Goal: Navigation & Orientation: Find specific page/section

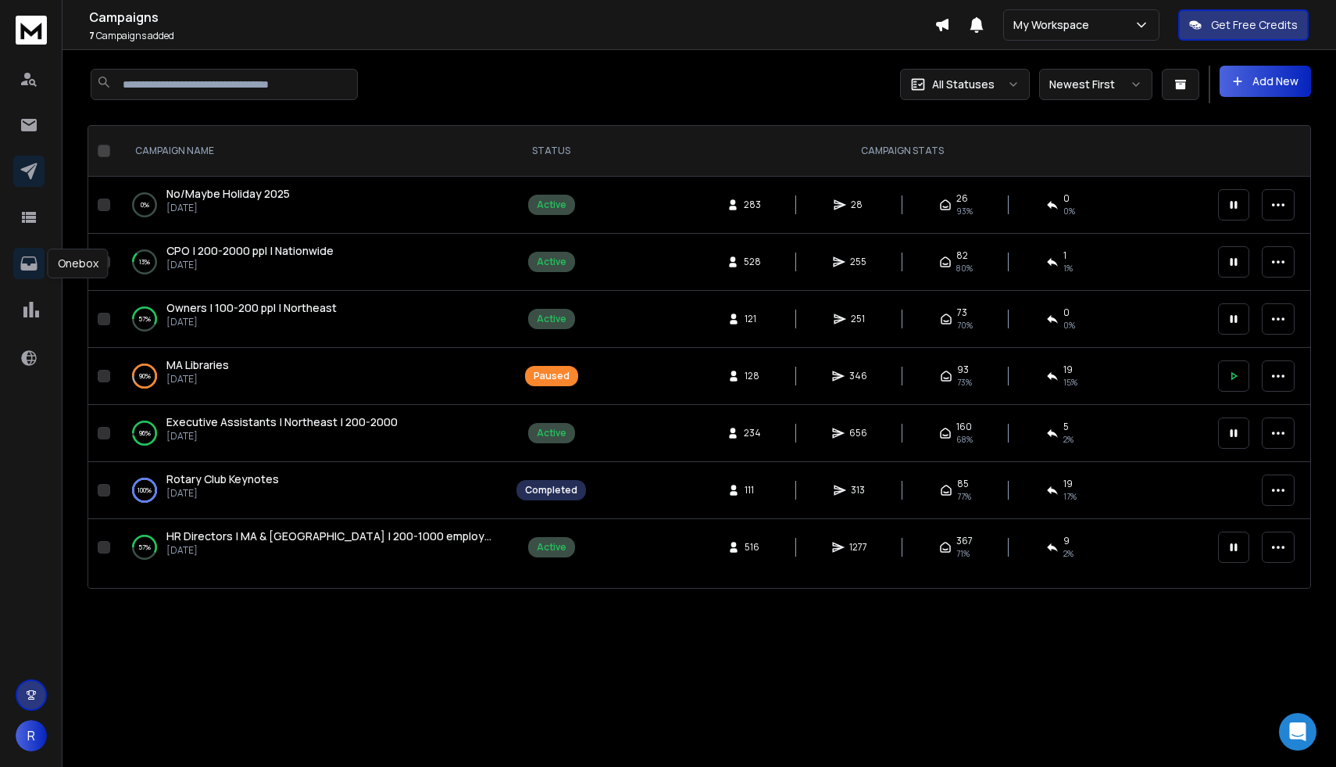
click at [32, 257] on icon at bounding box center [29, 263] width 19 height 19
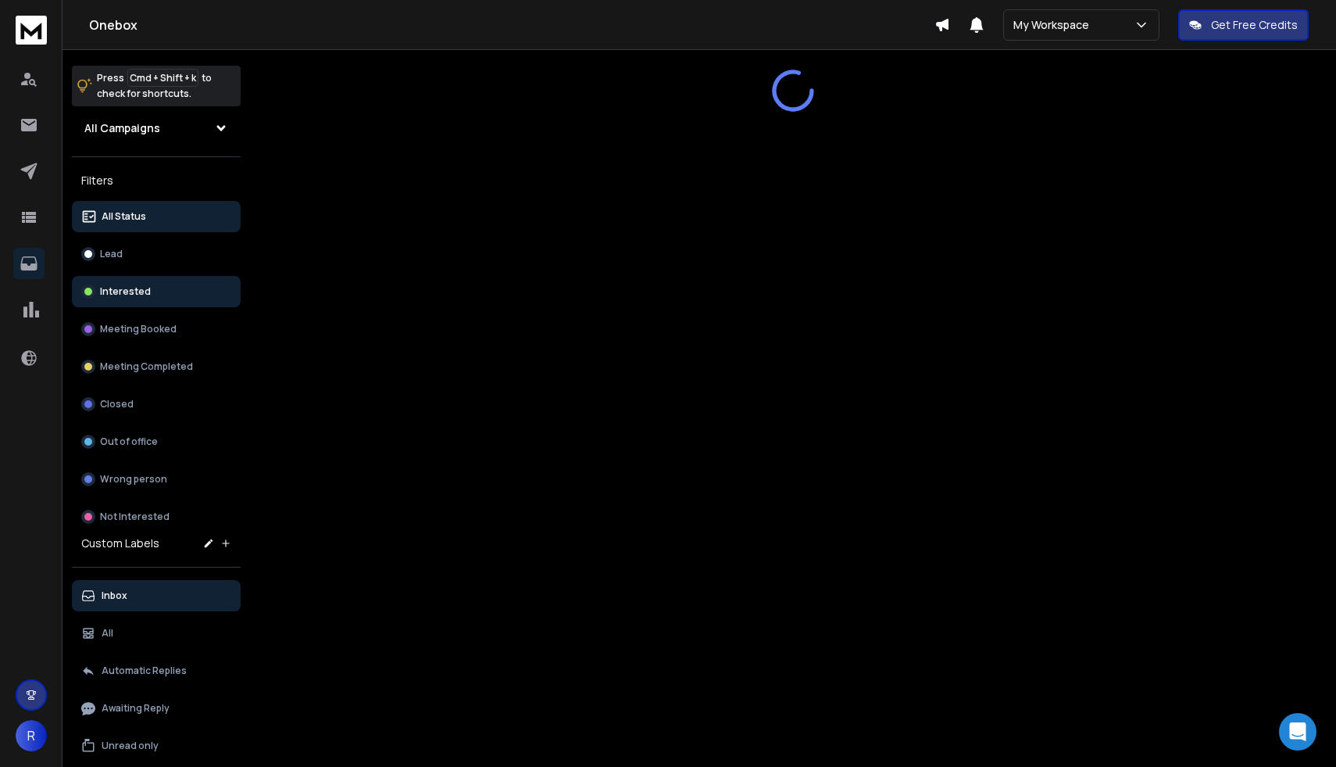
click at [165, 299] on div "All Status Lead Interested Meeting Booked Meeting Completed Closed Out of offic…" at bounding box center [156, 366] width 169 height 331
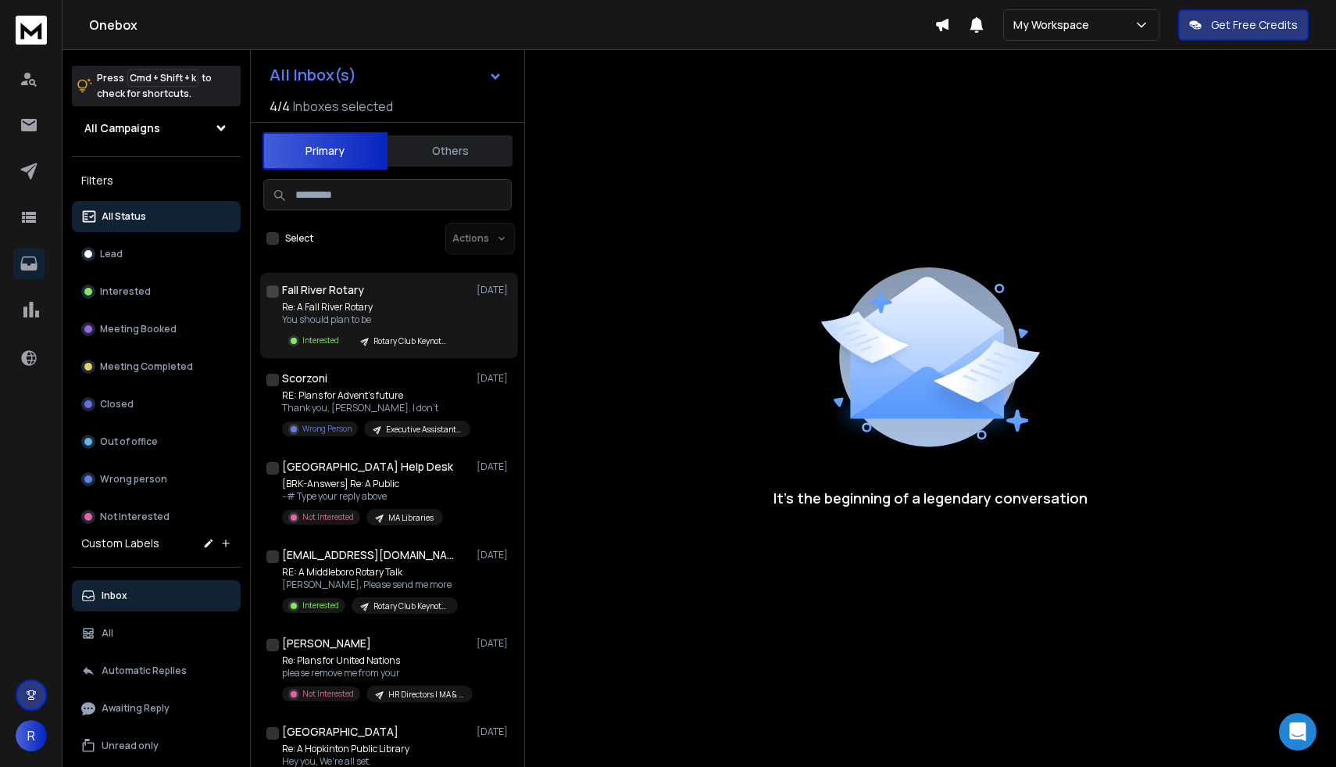
click at [406, 277] on div "Fall River Rotary [DATE] Re: A Fall River Rotary You should plan to be Interest…" at bounding box center [389, 315] width 258 height 85
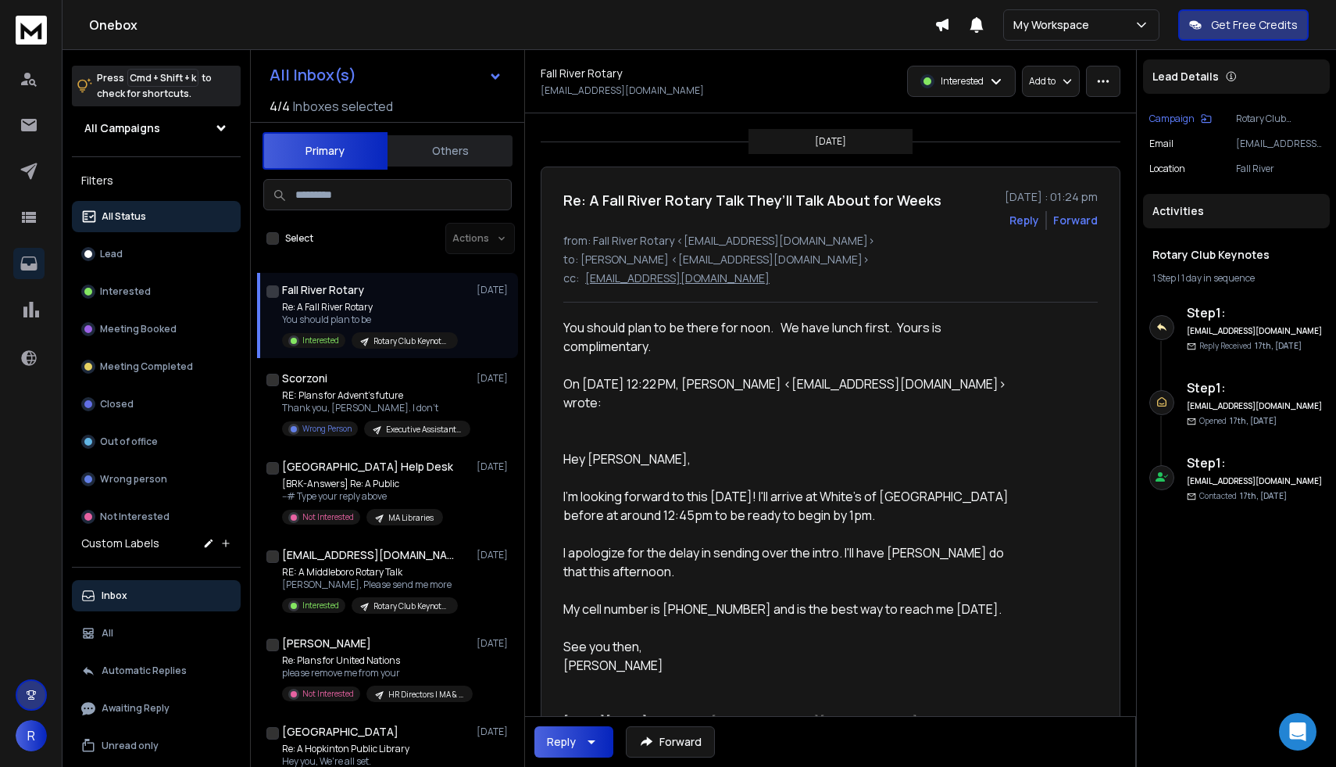
scroll to position [9, 0]
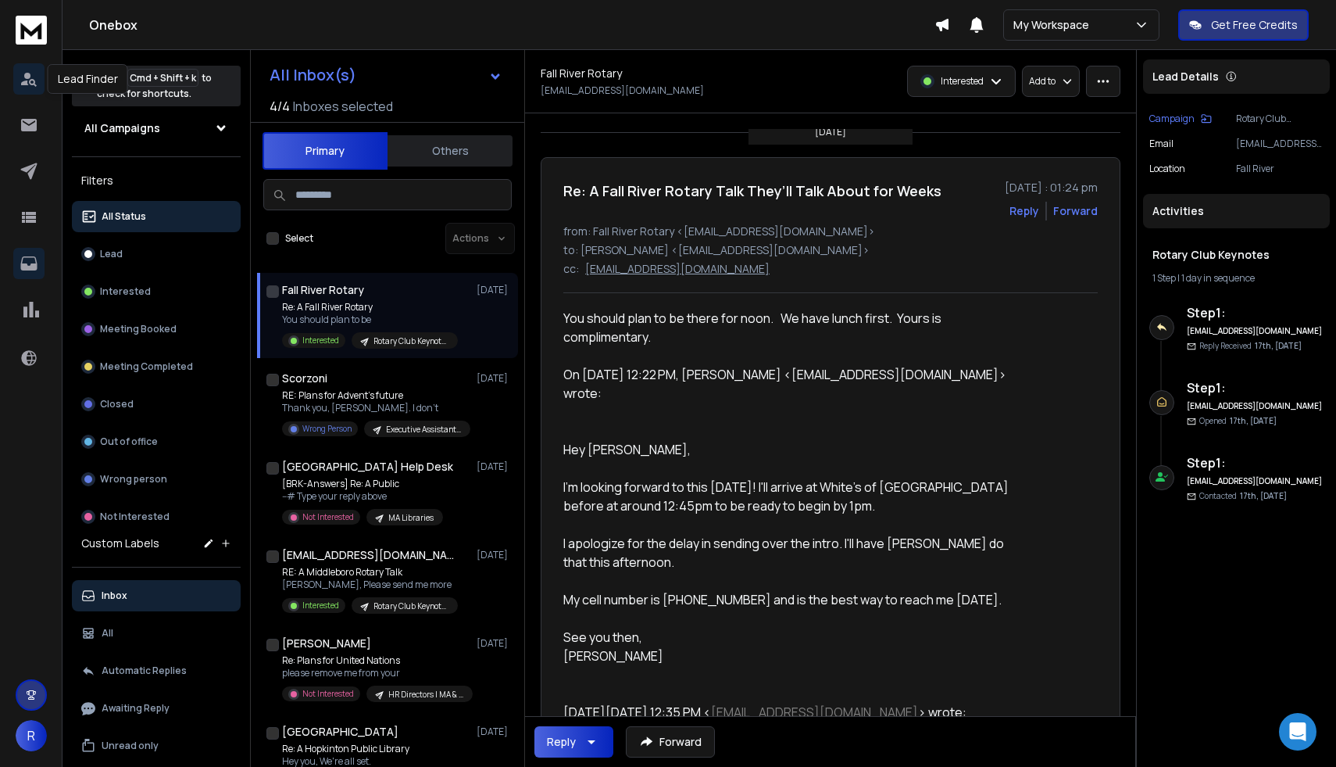
click at [21, 94] on link at bounding box center [28, 78] width 31 height 31
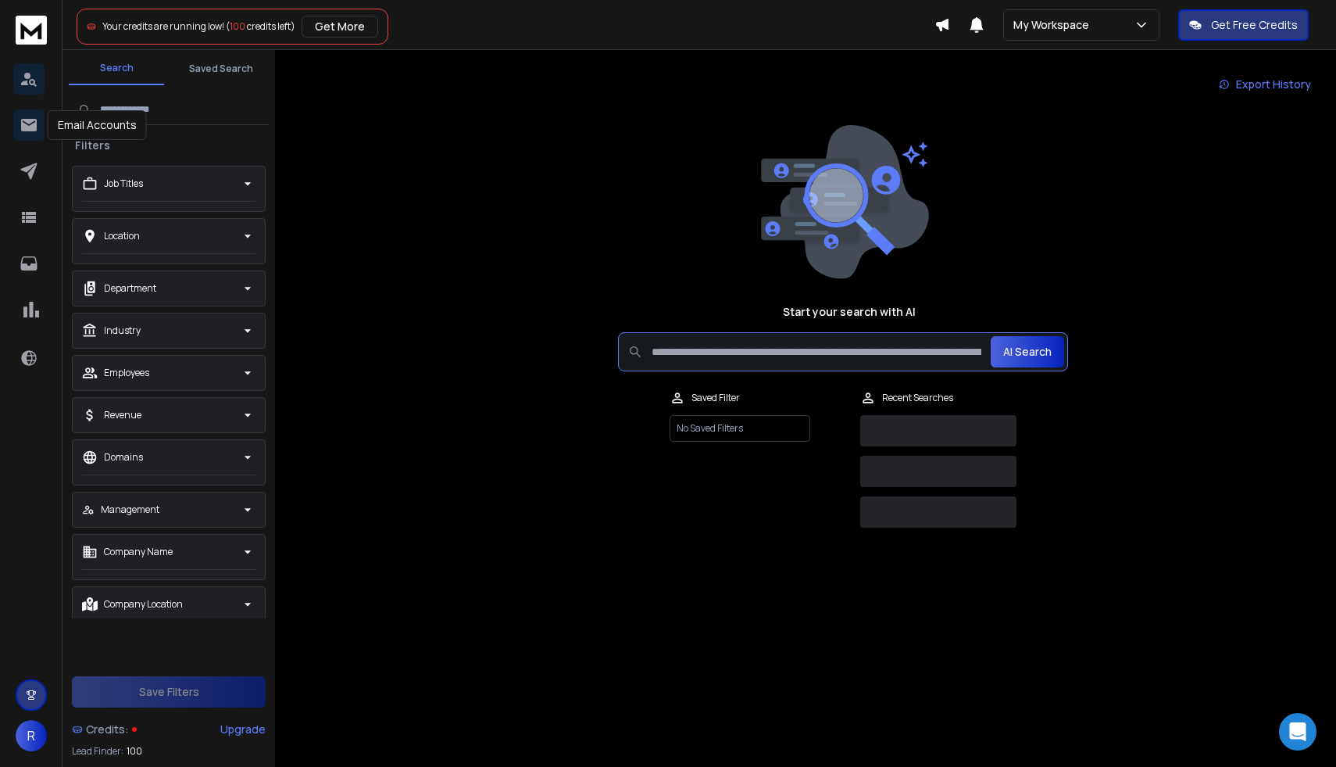
click at [24, 134] on icon at bounding box center [29, 125] width 19 height 19
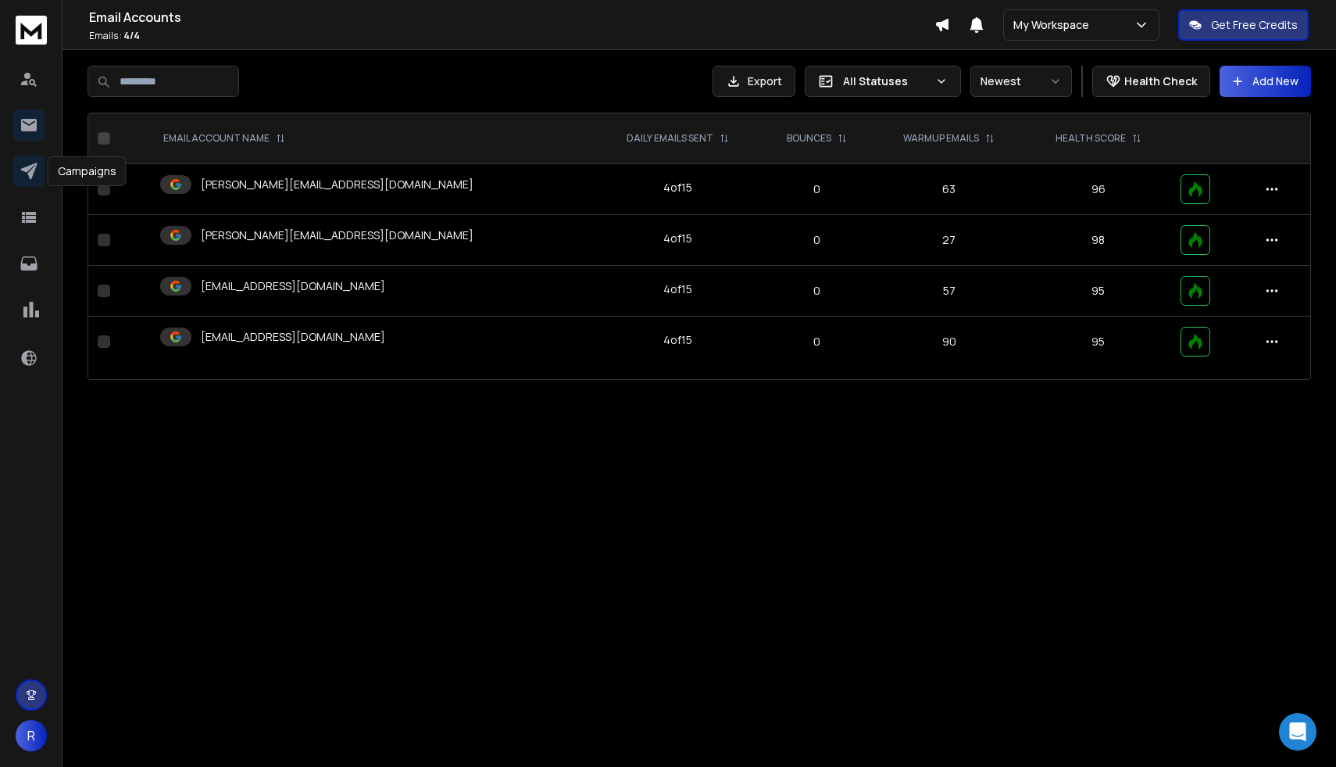
click at [14, 178] on link at bounding box center [28, 171] width 31 height 31
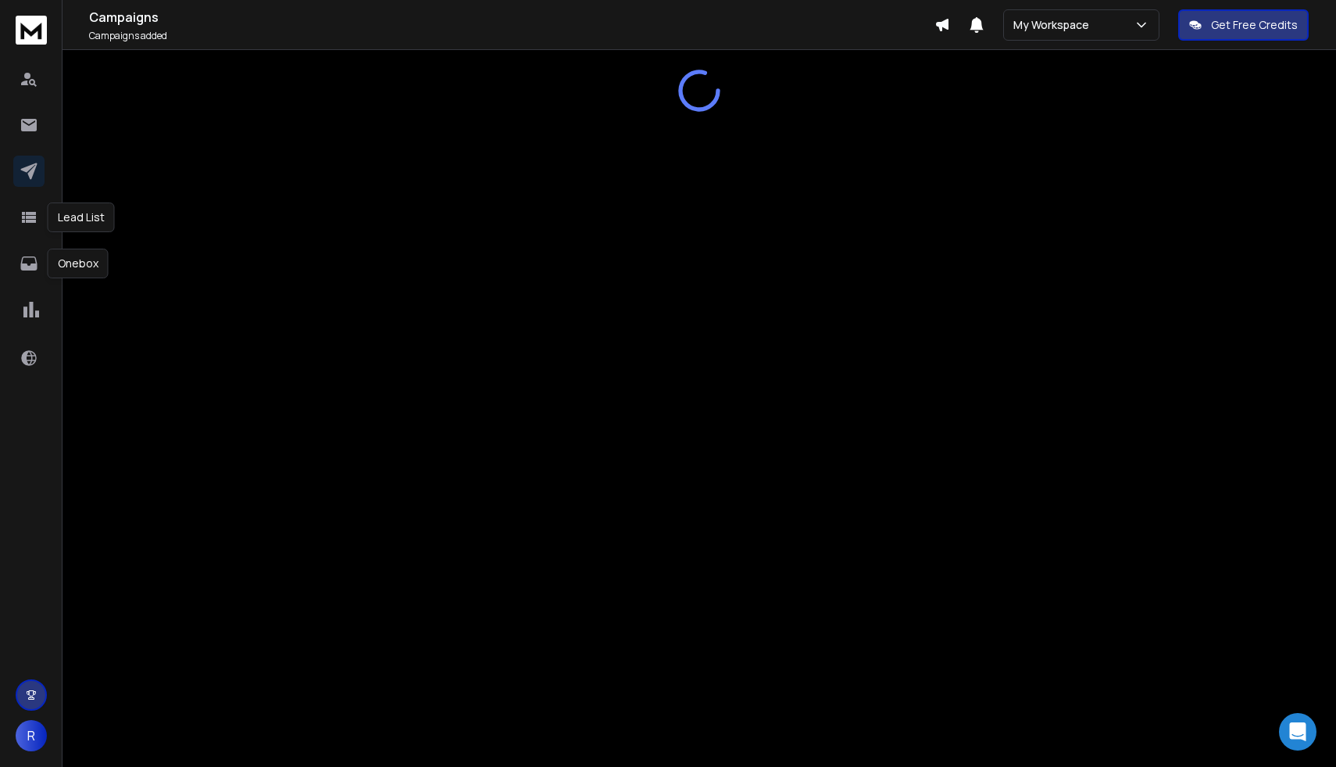
click at [43, 258] on link at bounding box center [28, 263] width 31 height 31
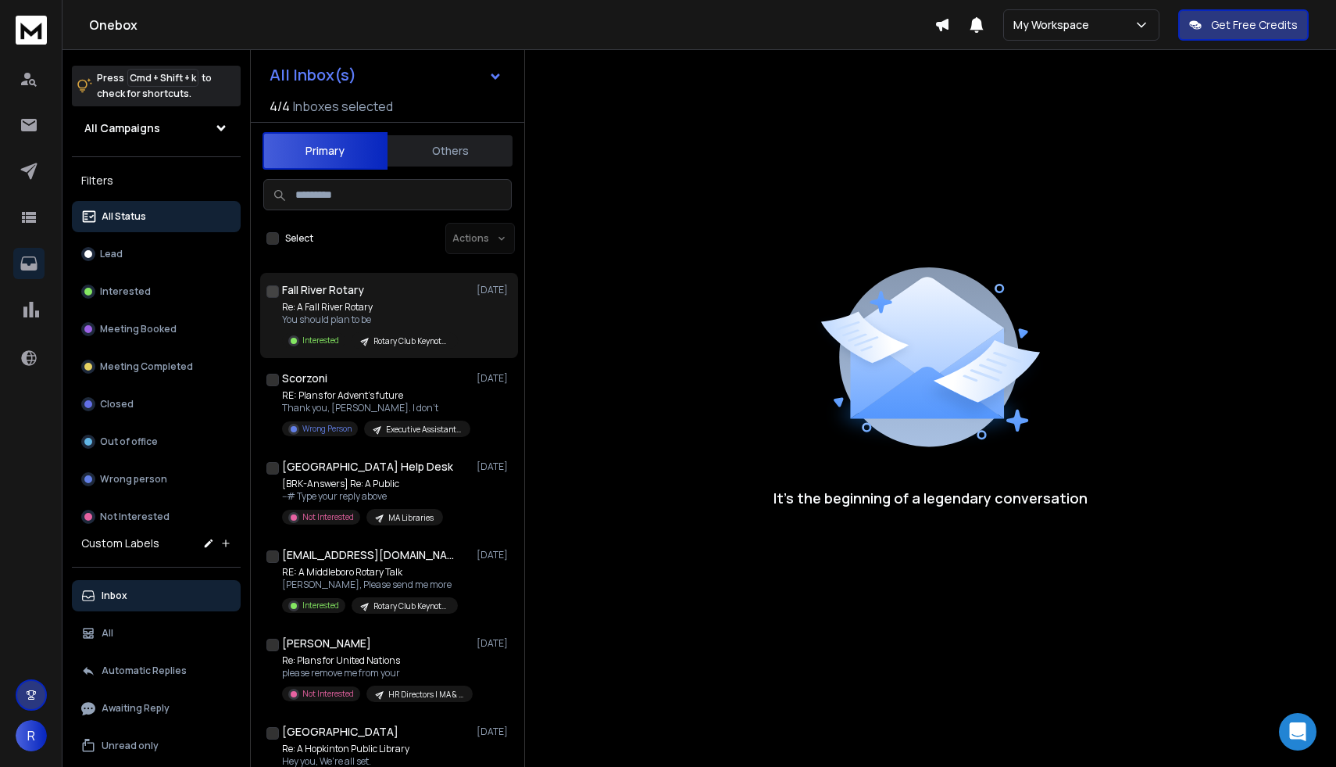
click at [445, 296] on div "Fall River Rotary 09 Sep" at bounding box center [397, 290] width 230 height 16
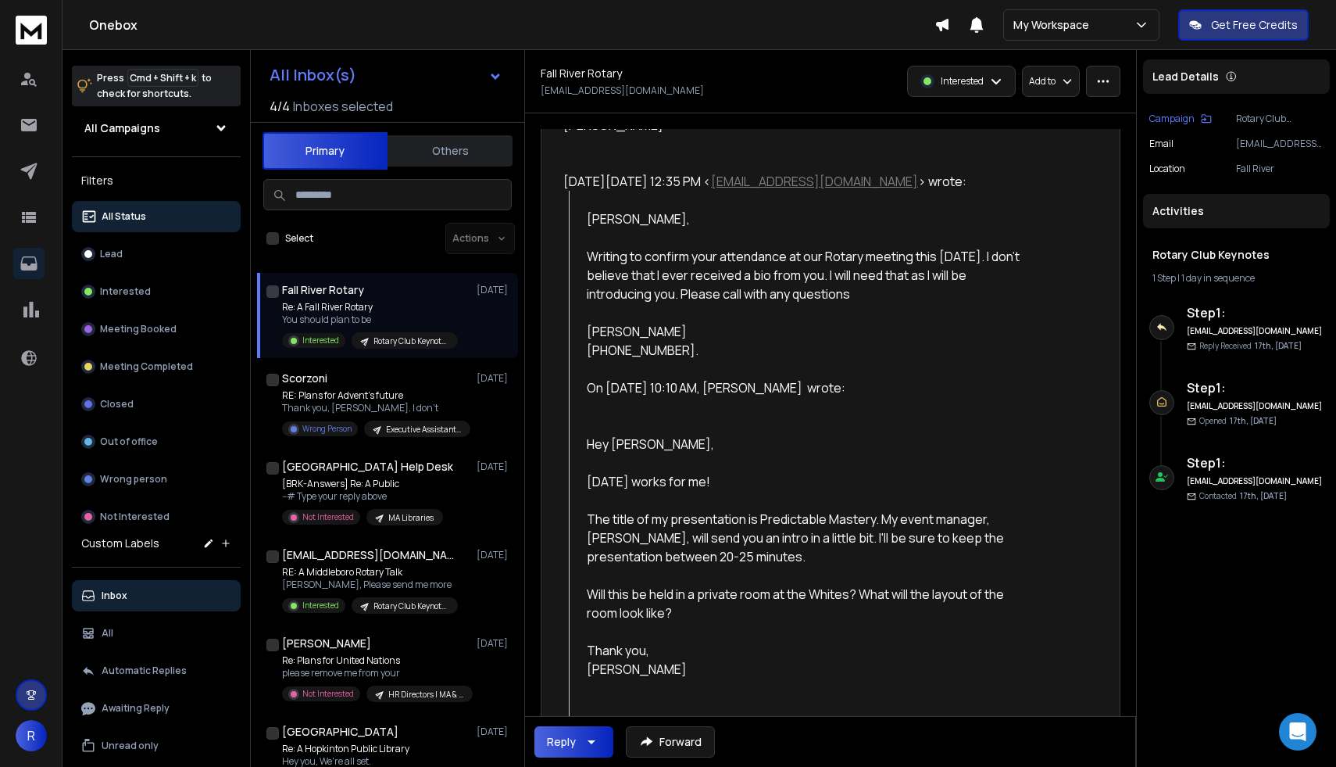
scroll to position [539, 0]
